Goal: Task Accomplishment & Management: Manage account settings

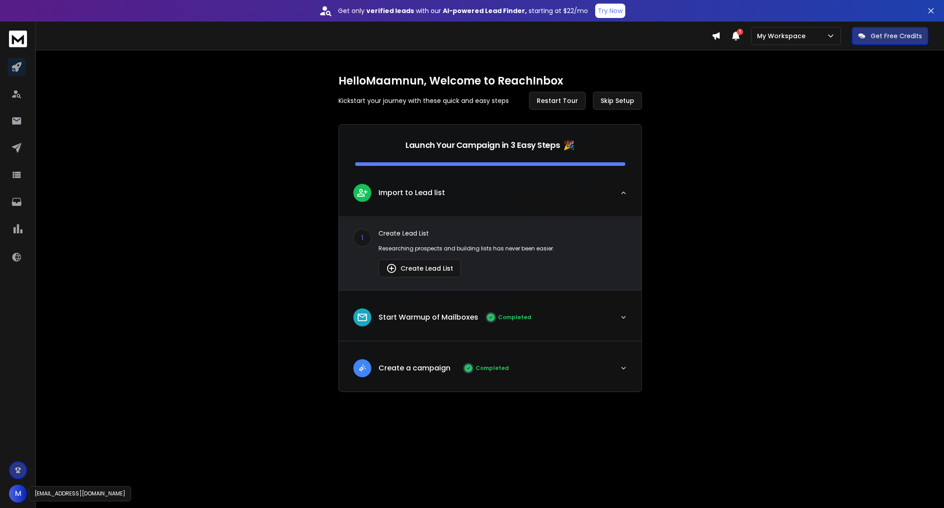
click at [23, 492] on span "M" at bounding box center [18, 493] width 18 height 18
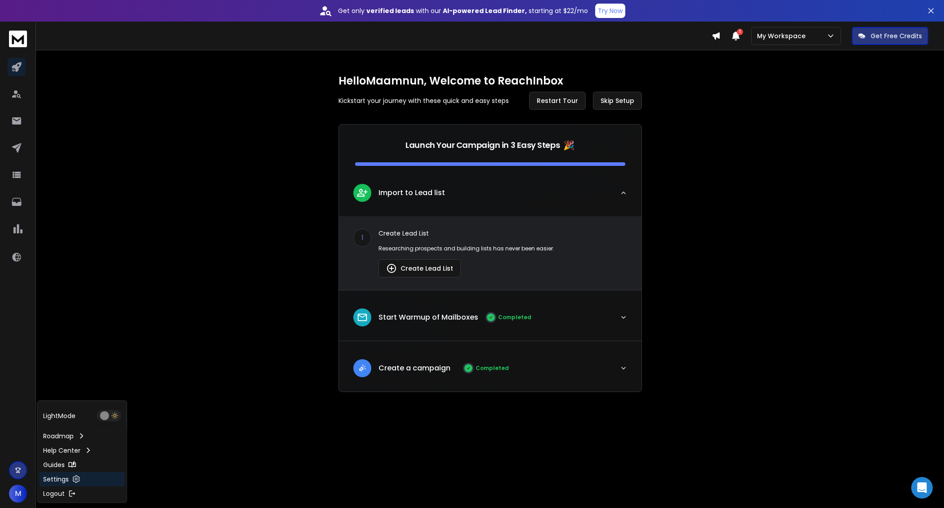
click at [105, 473] on div "Settings" at bounding box center [82, 479] width 85 height 14
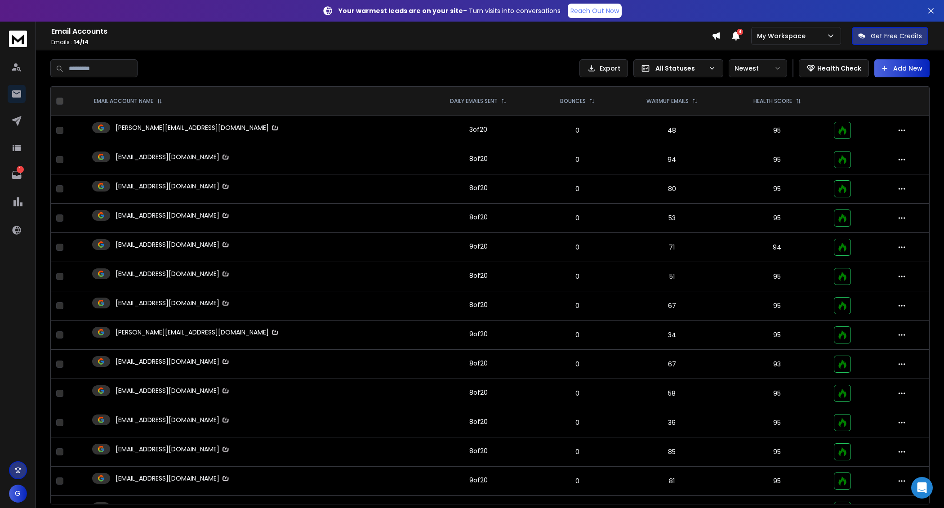
click at [27, 117] on div at bounding box center [18, 123] width 21 height 22
click at [20, 117] on icon at bounding box center [16, 120] width 9 height 9
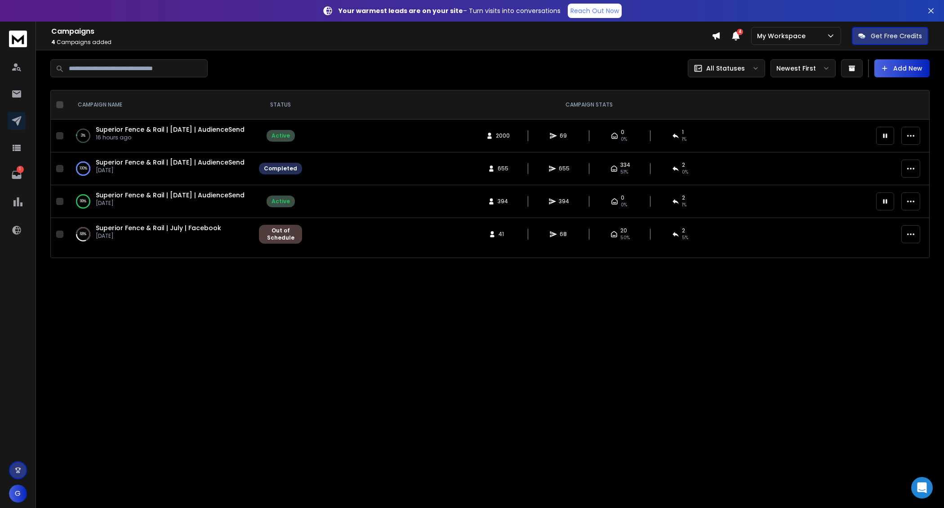
click at [186, 132] on span "Superior Fence & Rail | [DATE] | AudienceSend" at bounding box center [170, 129] width 149 height 9
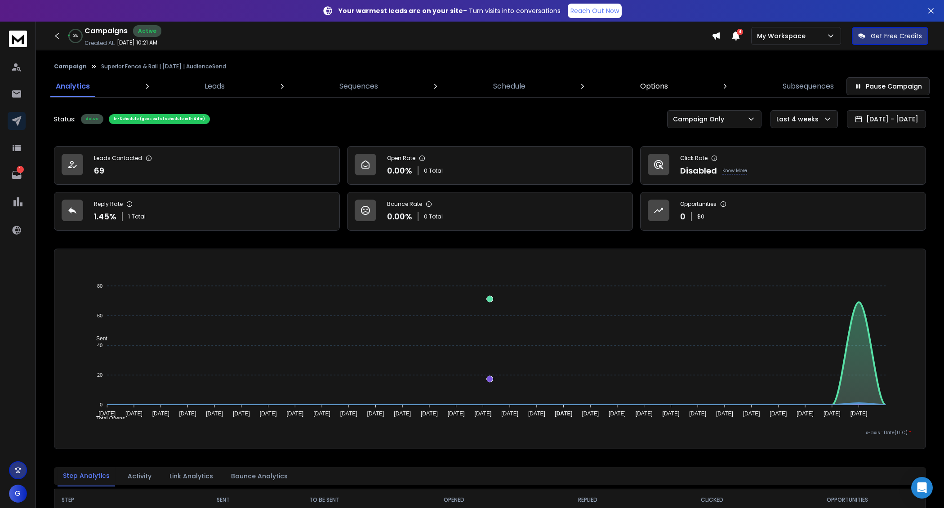
click at [705, 70] on div "Campaign Superior Fence & Rail | [DATE] | AudienceSend" at bounding box center [489, 66] width 879 height 14
click at [653, 88] on p "Options" at bounding box center [654, 86] width 28 height 11
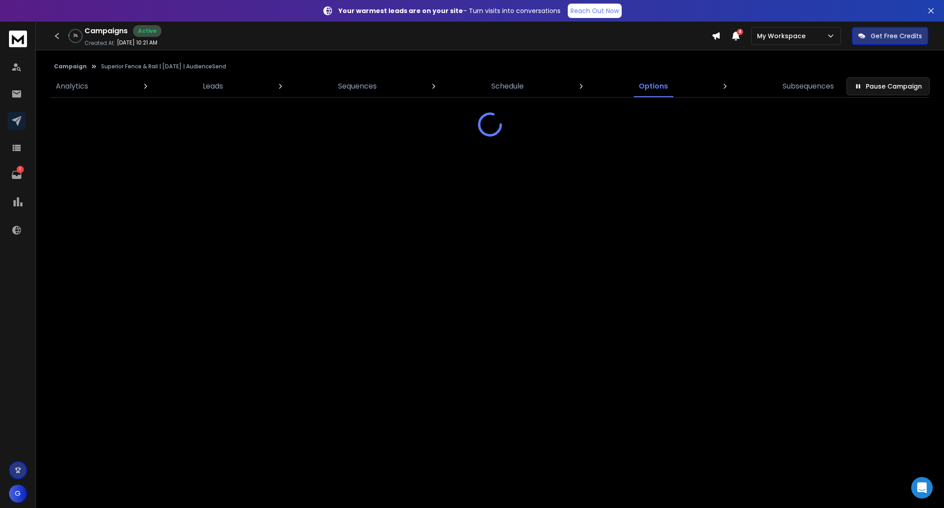
select select "*"
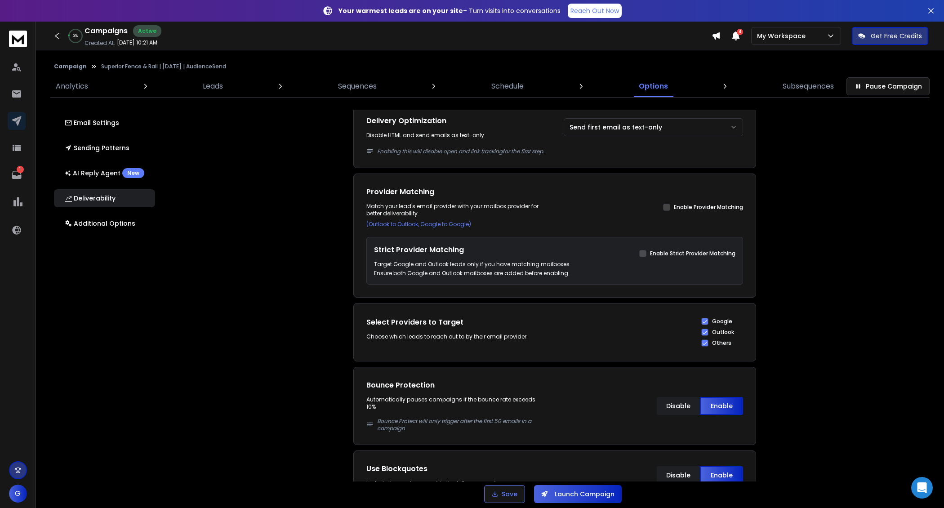
scroll to position [1187, 0]
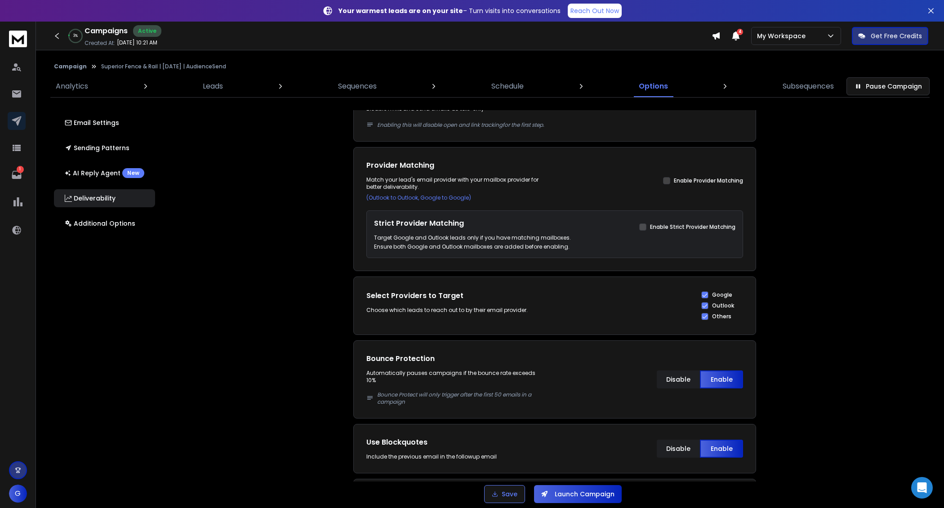
click at [705, 313] on button "Others" at bounding box center [704, 316] width 7 height 7
click at [703, 302] on button "Outlook" at bounding box center [704, 305] width 7 height 7
click at [706, 291] on button "Google" at bounding box center [704, 294] width 7 height 7
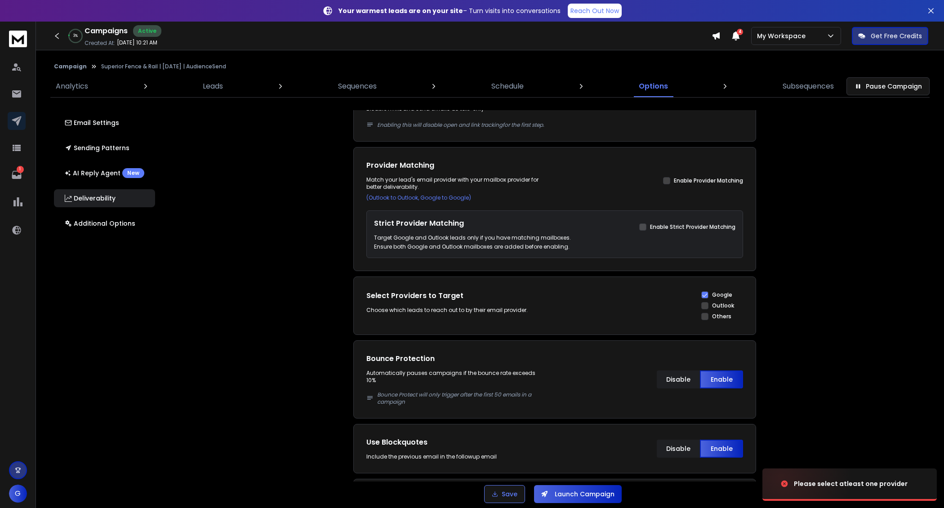
click at [706, 302] on button "Outlook" at bounding box center [704, 305] width 7 height 7
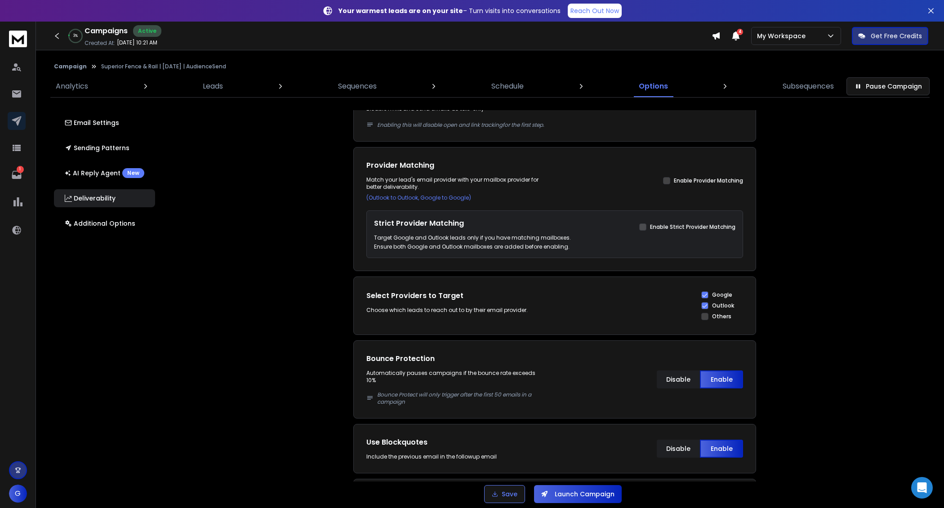
click at [702, 313] on button "Others" at bounding box center [704, 316] width 7 height 7
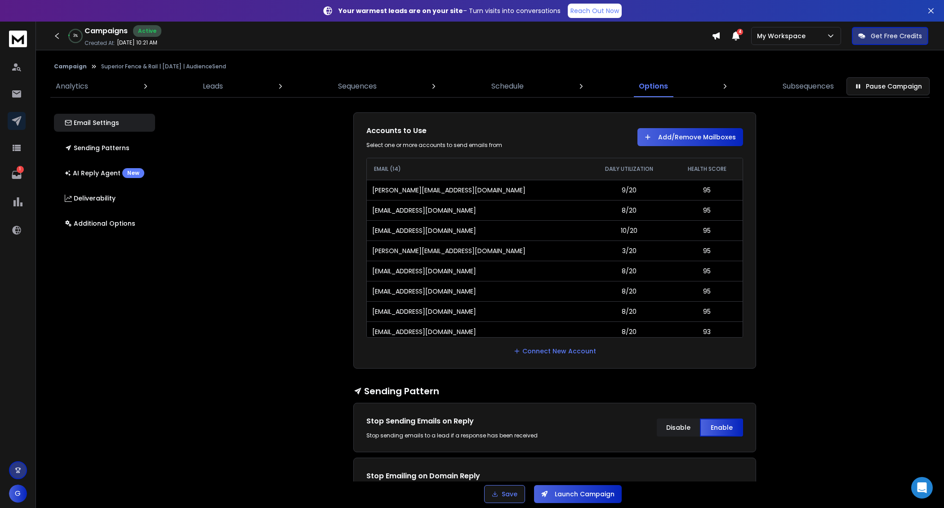
scroll to position [0, 0]
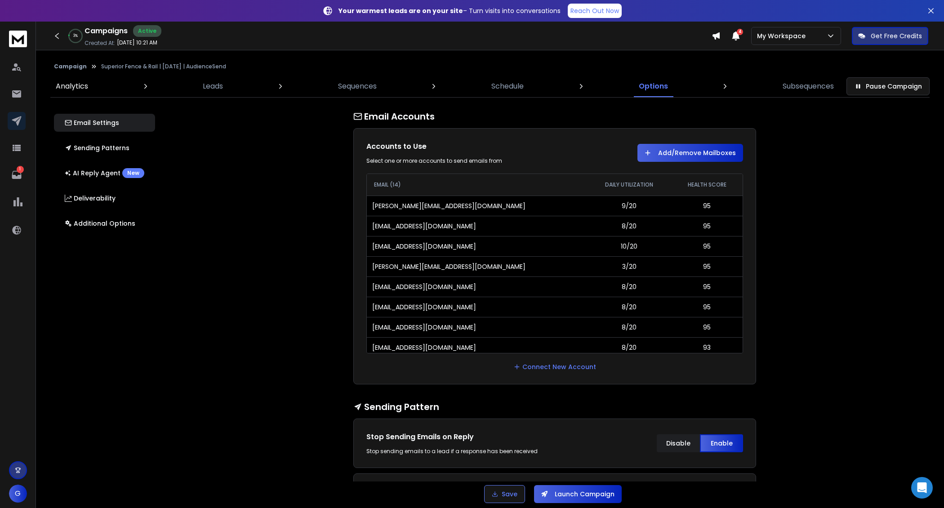
click at [63, 83] on p "Analytics" at bounding box center [72, 86] width 32 height 11
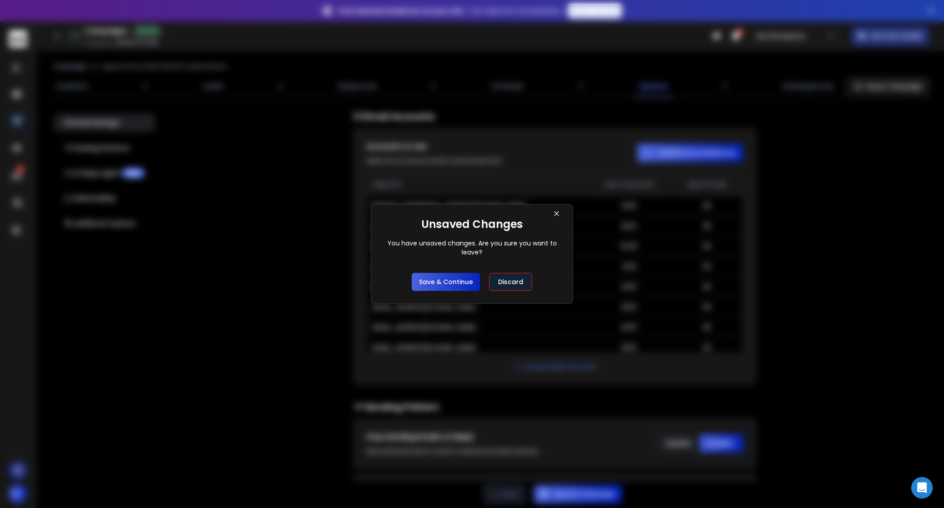
click at [450, 285] on button "Save & Continue" at bounding box center [446, 282] width 68 height 18
